Goal: Task Accomplishment & Management: Manage account settings

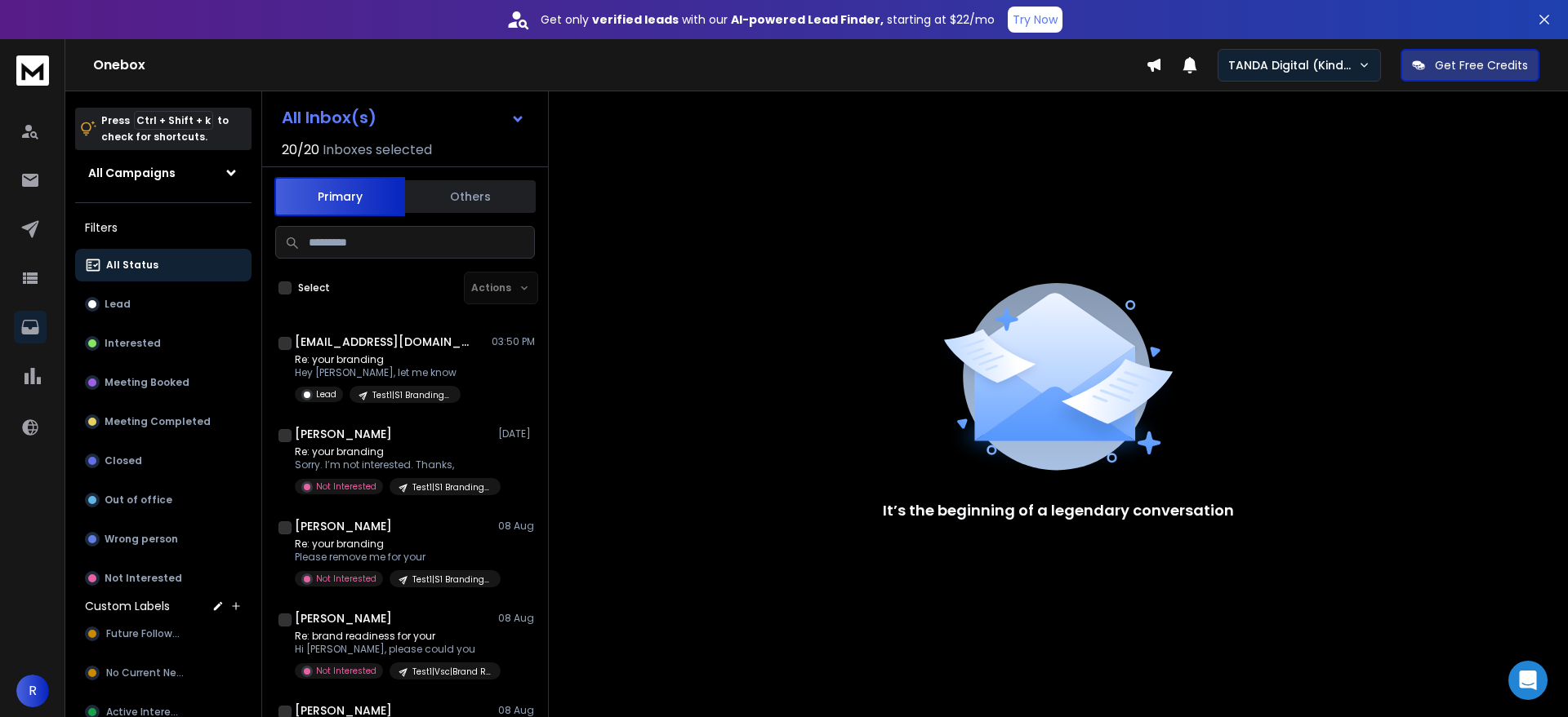
click at [1310, 64] on p "TANDA Digital (Kind Studio)" at bounding box center [1292, 65] width 130 height 16
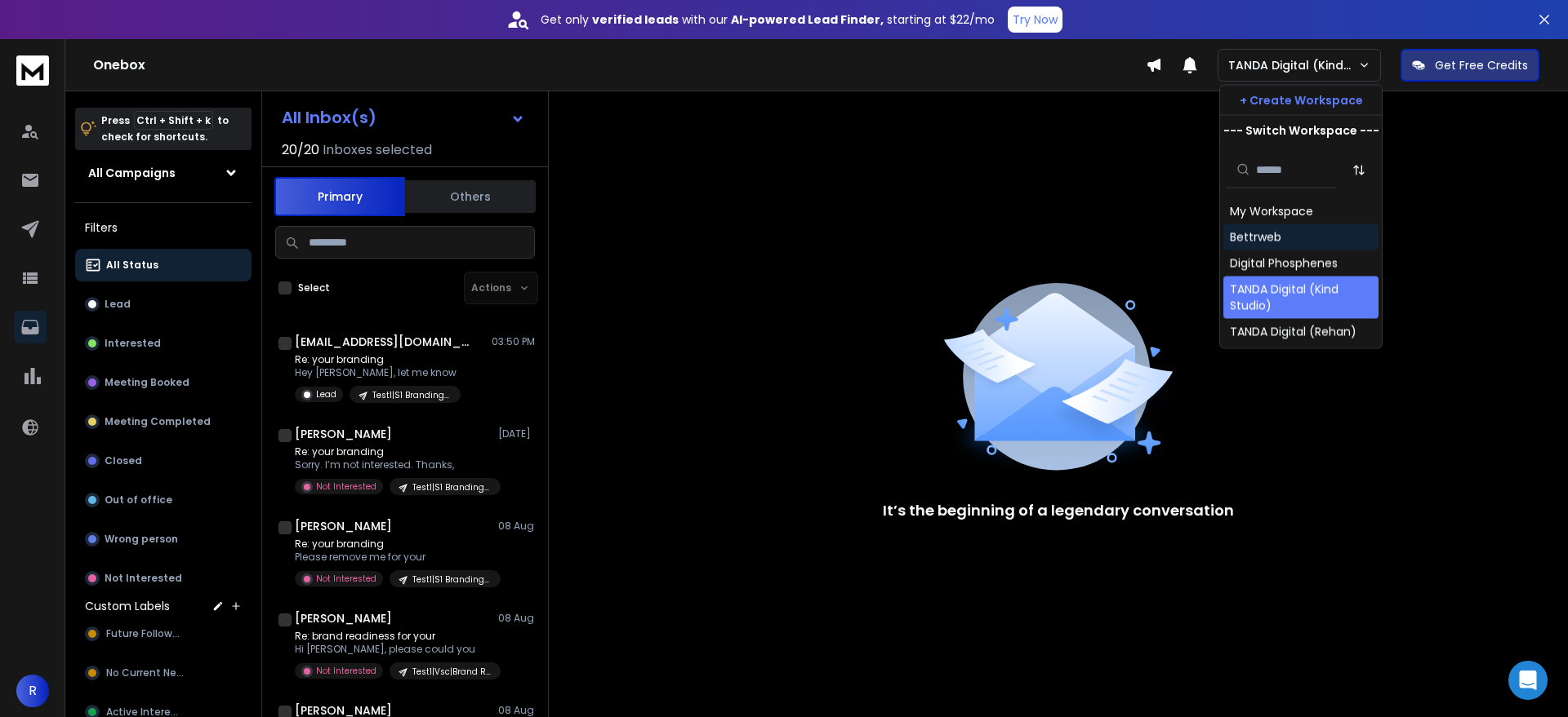
click at [1297, 226] on div "Bettrweb" at bounding box center [1300, 237] width 155 height 26
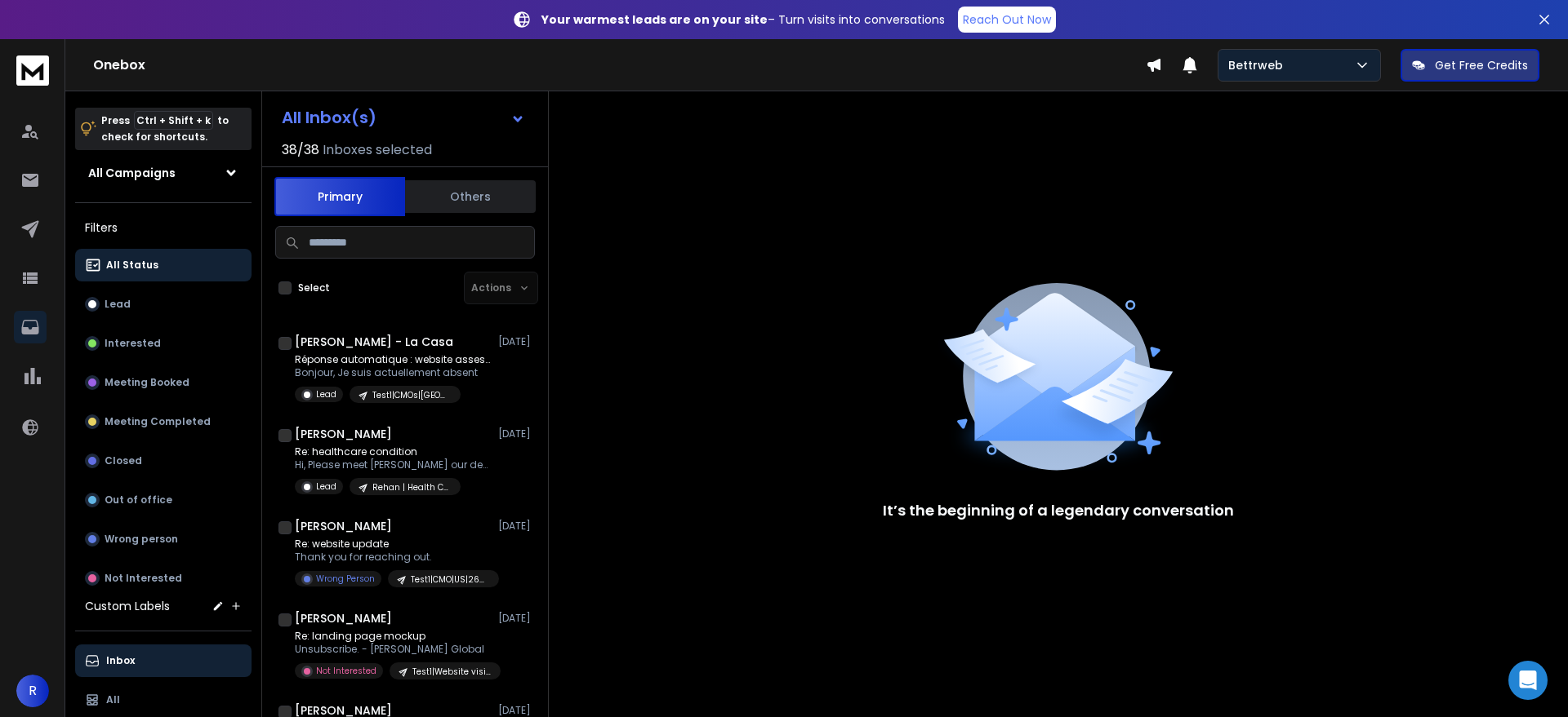
click at [1309, 52] on button "Bettrweb" at bounding box center [1298, 65] width 163 height 32
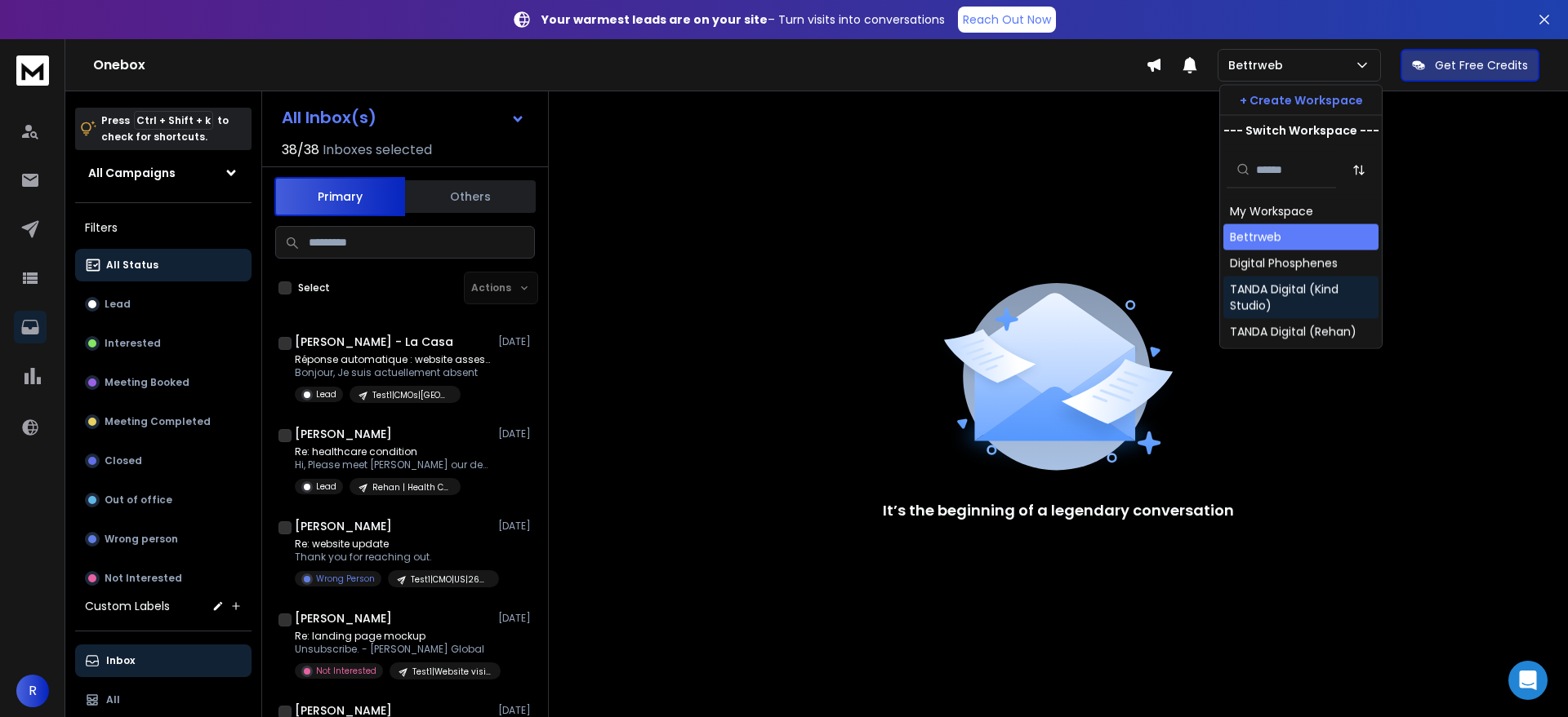
click at [1277, 295] on div "TANDA Digital (Kind Studio)" at bounding box center [1300, 298] width 142 height 32
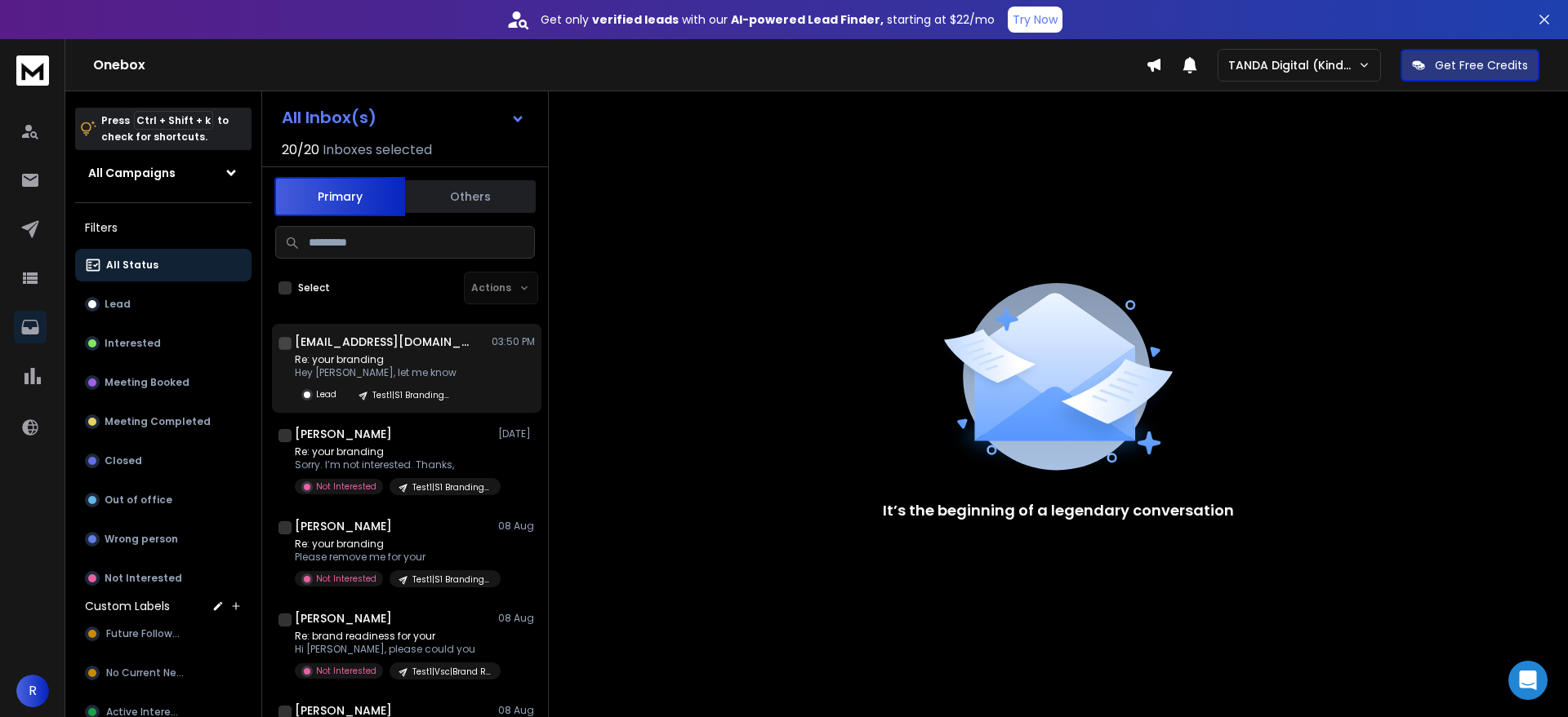
click at [398, 370] on p "Hey Andreas, let me know" at bounding box center [377, 372] width 166 height 13
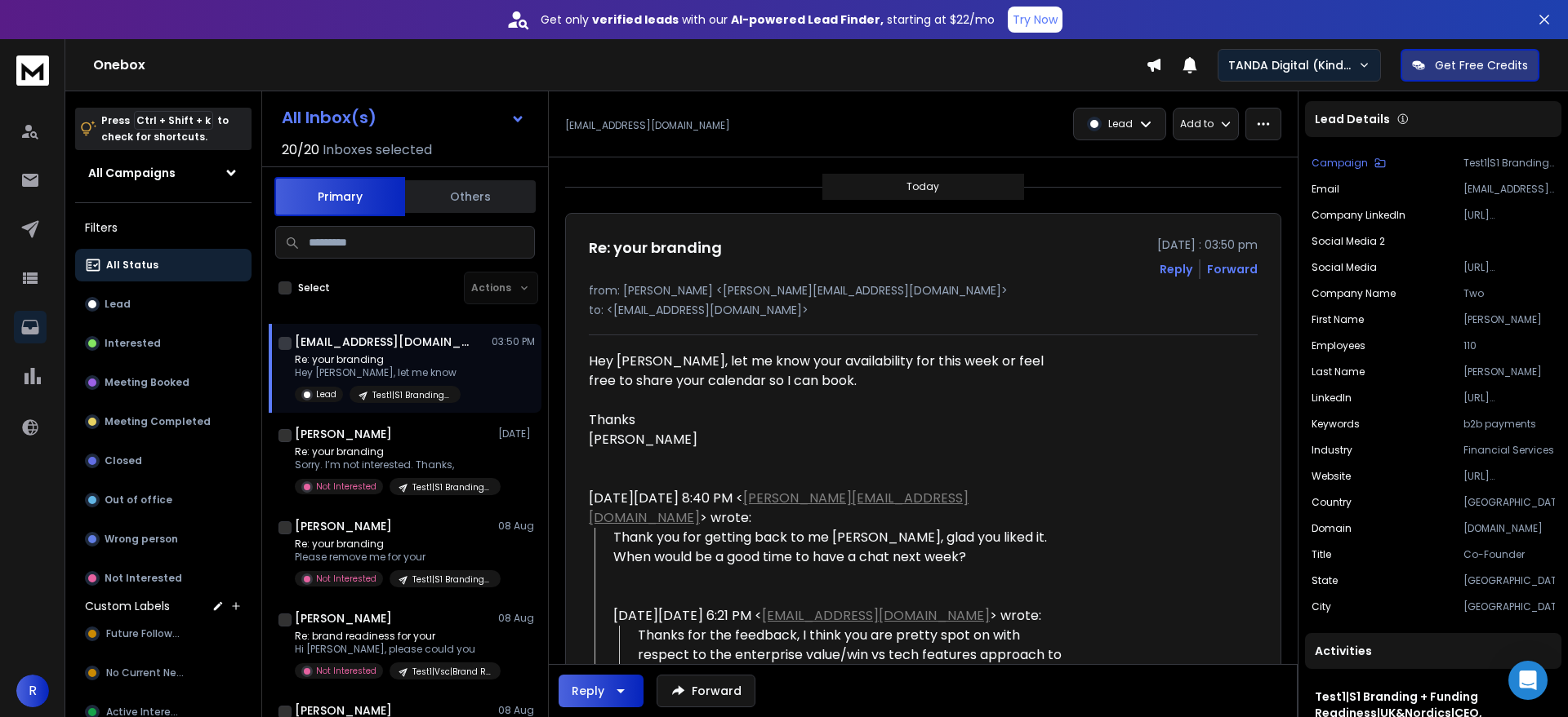
click at [1291, 55] on button "TANDA Digital (Kind Studio)" at bounding box center [1298, 65] width 163 height 32
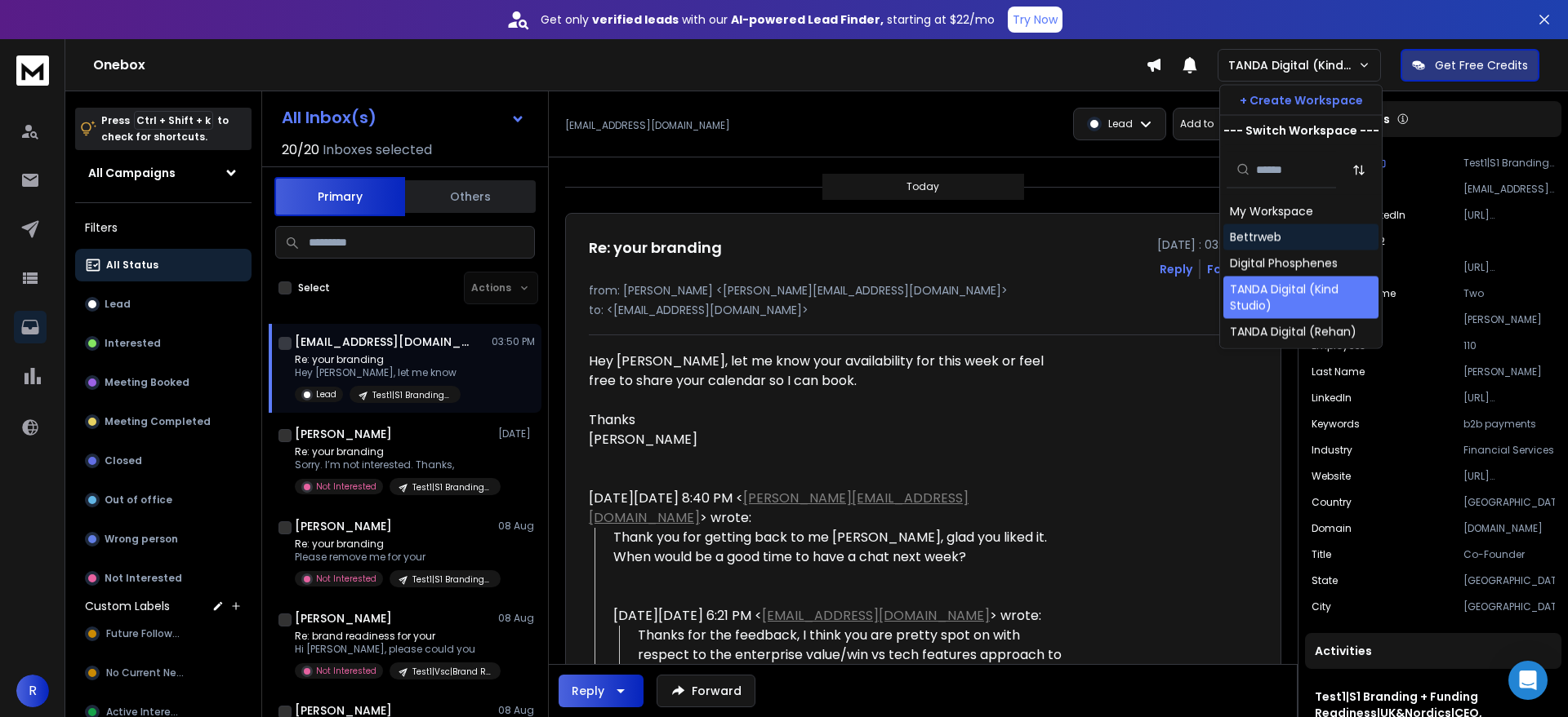
click at [1301, 225] on div "Bettrweb" at bounding box center [1300, 237] width 155 height 26
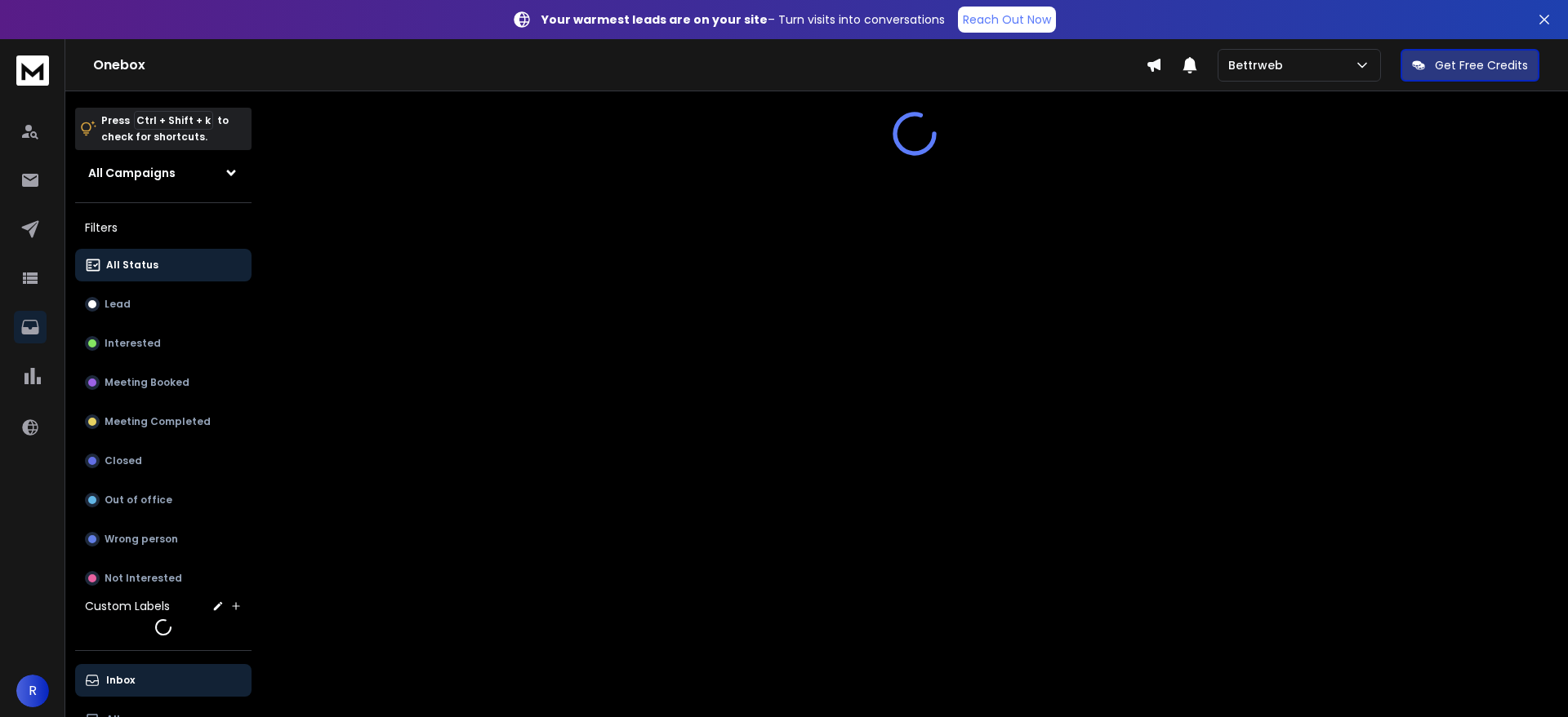
click at [780, 350] on div "Press Ctrl + Shift + k to check for shortcuts. All Campaigns All Campaigns Filt…" at bounding box center [817, 449] width 1503 height 717
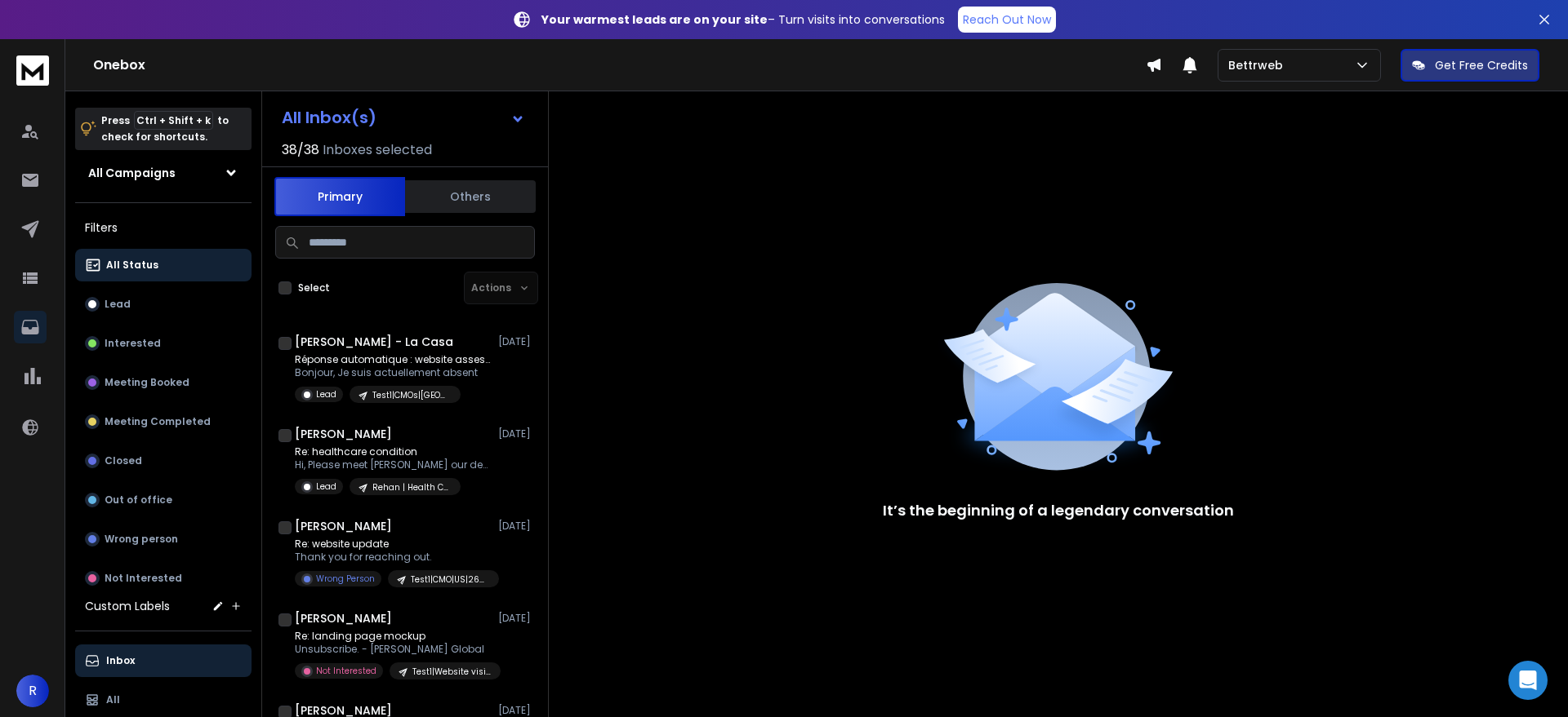
click at [692, 597] on div "It’s the beginning of a legendary conversation" at bounding box center [1058, 396] width 1019 height 610
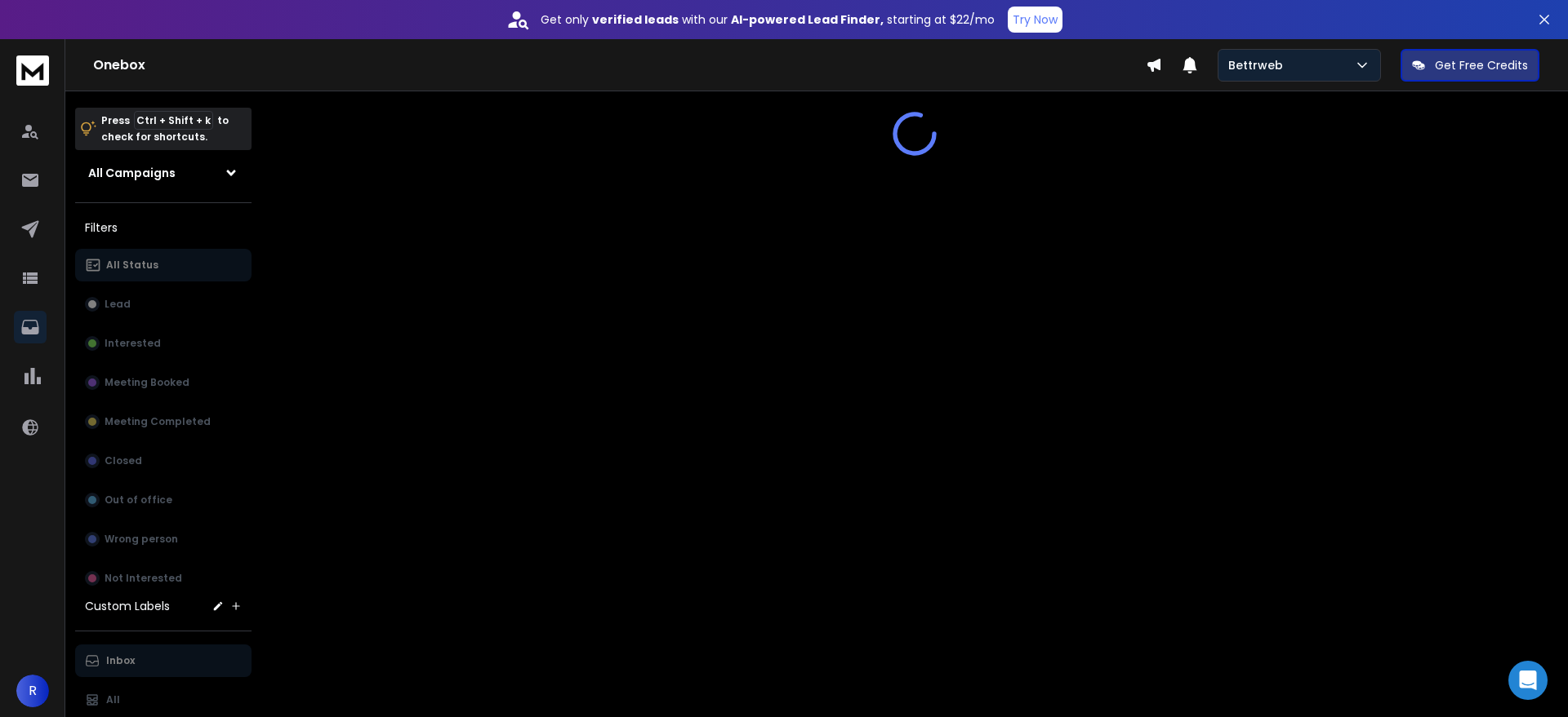
click at [1297, 60] on div "Bettrweb" at bounding box center [1298, 65] width 142 height 16
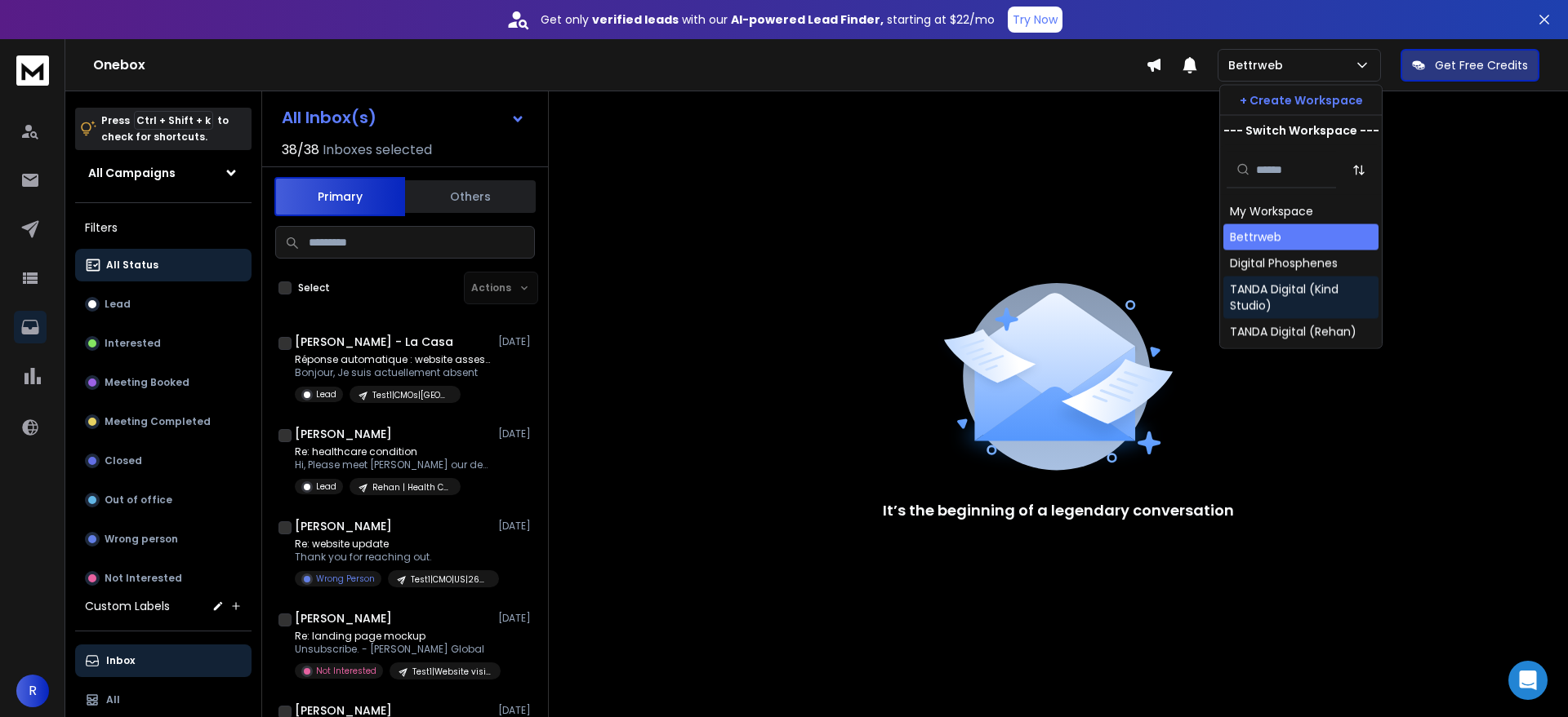
click at [1297, 292] on div "TANDA Digital (Kind Studio)" at bounding box center [1300, 298] width 142 height 32
